Goal: Task Accomplishment & Management: Use online tool/utility

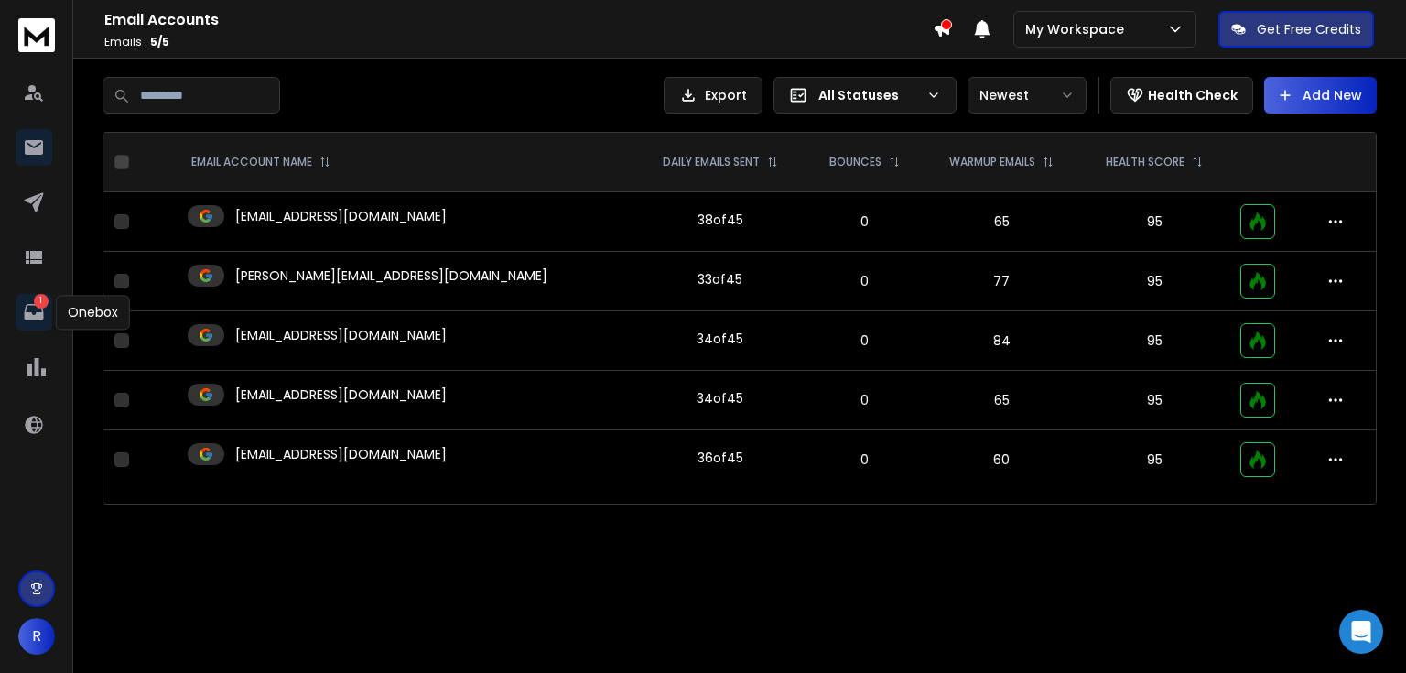
click at [40, 321] on icon at bounding box center [34, 312] width 22 height 22
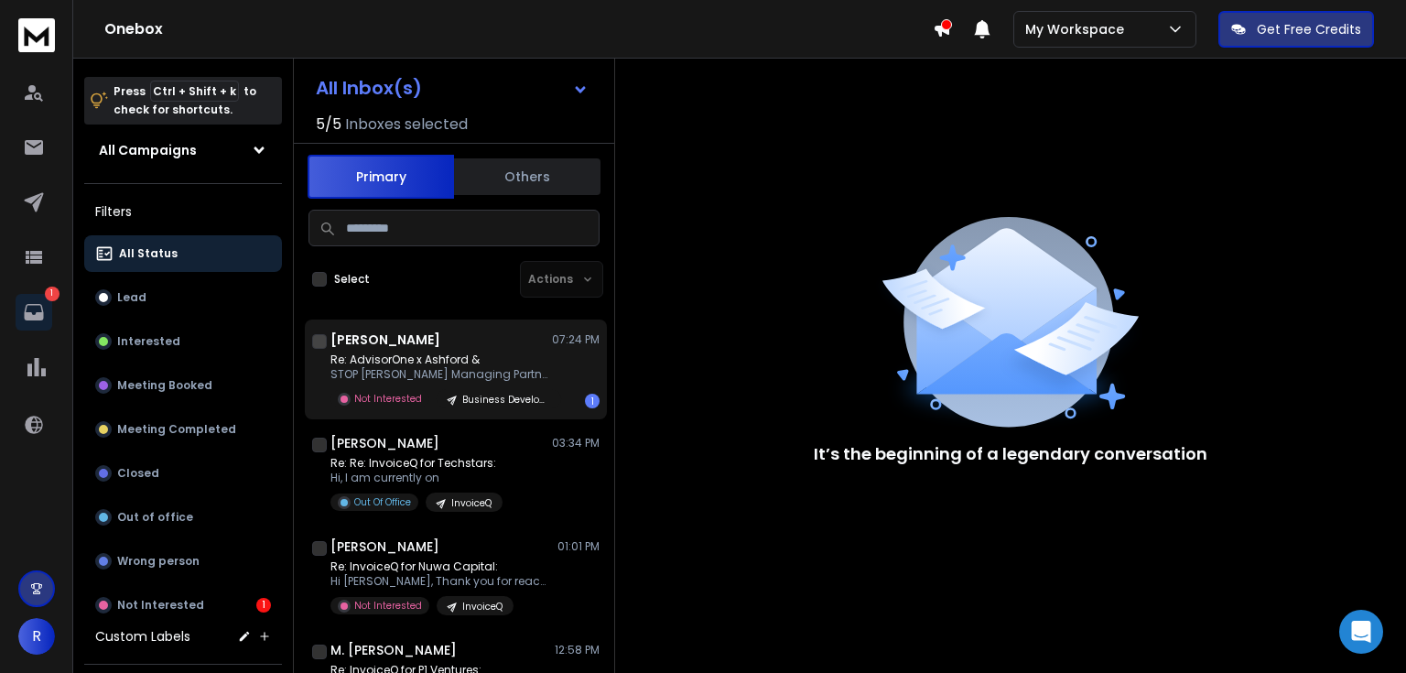
click at [465, 362] on p "Re: AdvisorOne x Ashford &" at bounding box center [440, 359] width 220 height 15
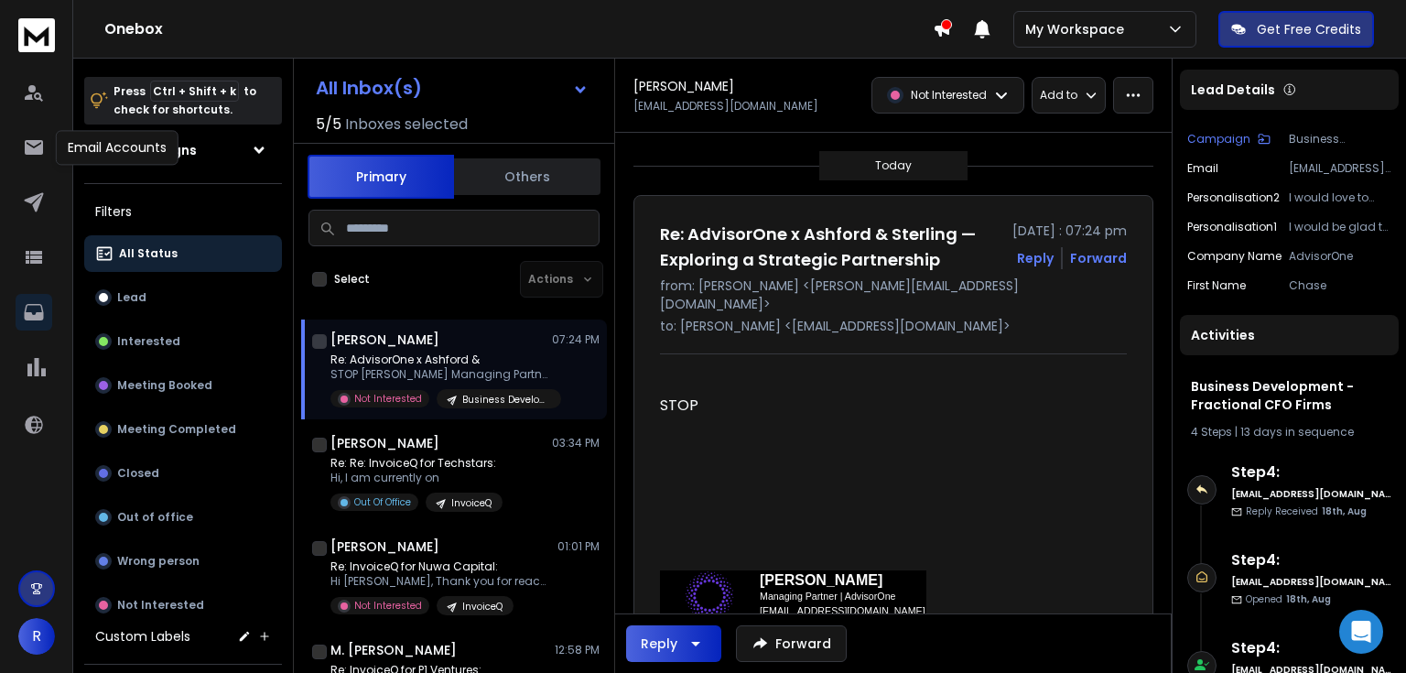
click at [51, 139] on div at bounding box center [37, 151] width 42 height 44
click at [27, 142] on icon at bounding box center [34, 147] width 22 height 22
